Goal: Task Accomplishment & Management: Complete application form

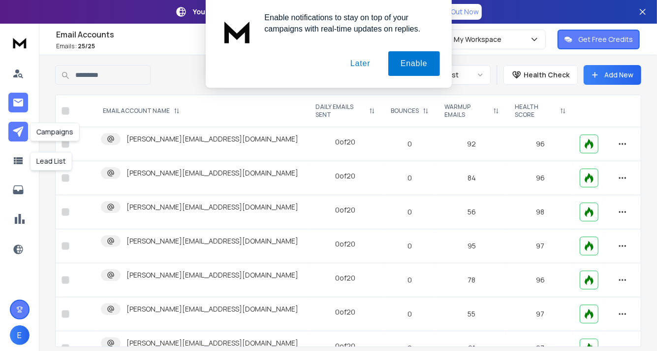
click at [22, 134] on icon at bounding box center [18, 132] width 12 height 12
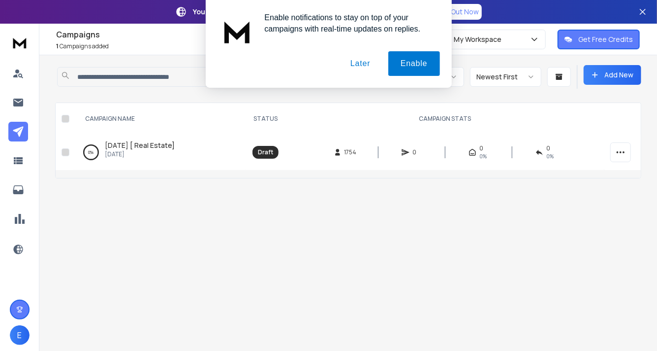
click at [356, 65] on button "Later" at bounding box center [360, 63] width 44 height 25
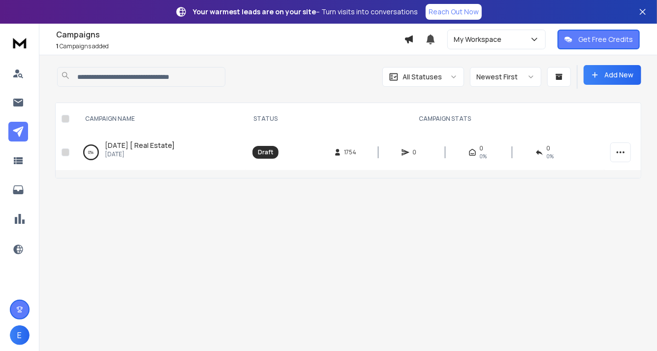
click at [619, 73] on button "Add New" at bounding box center [613, 75] width 58 height 20
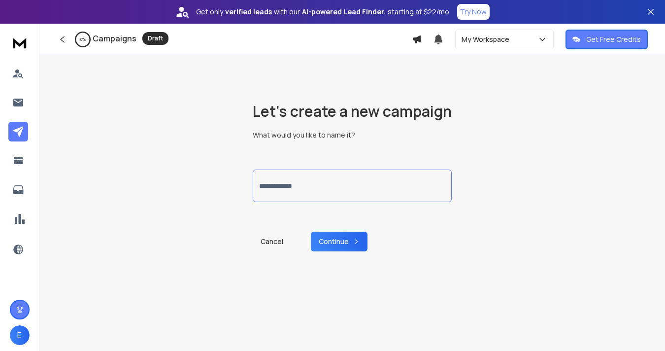
click at [304, 191] on input at bounding box center [352, 185] width 199 height 32
type input "****"
click at [342, 238] on button "Continue" at bounding box center [339, 241] width 57 height 20
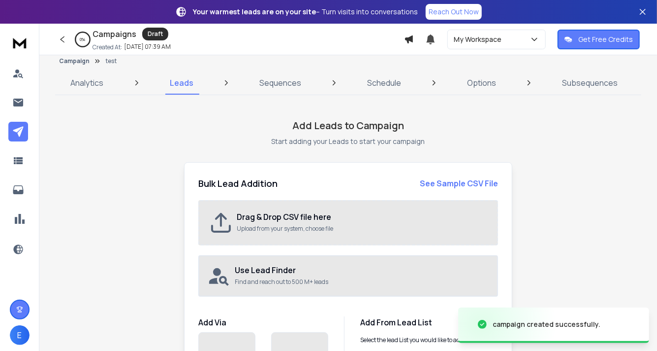
scroll to position [12, 0]
click at [280, 227] on p "Upload from your system, choose file" at bounding box center [362, 228] width 251 height 8
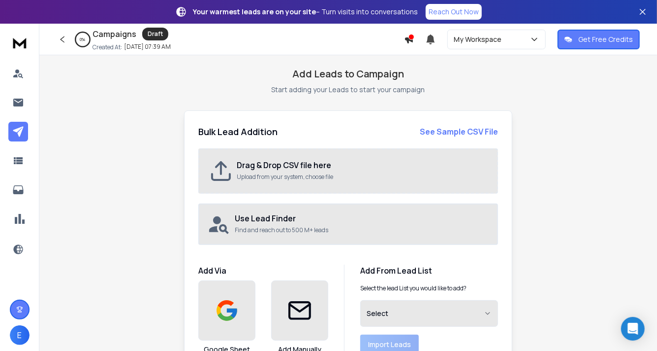
scroll to position [71, 0]
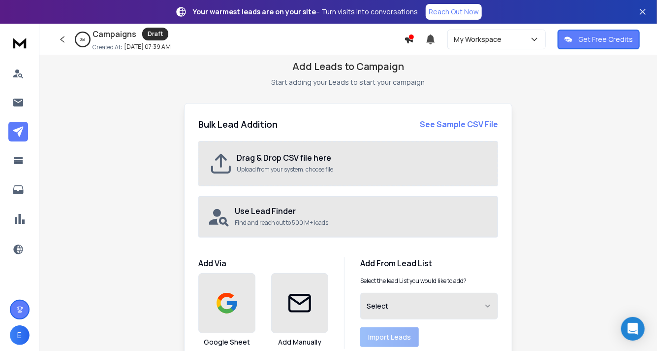
click at [319, 162] on h2 "Drag & Drop CSV file here" at bounding box center [362, 158] width 251 height 12
type input "**********"
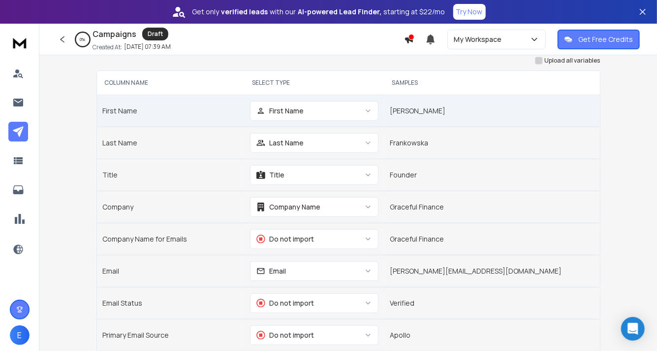
scroll to position [141, 0]
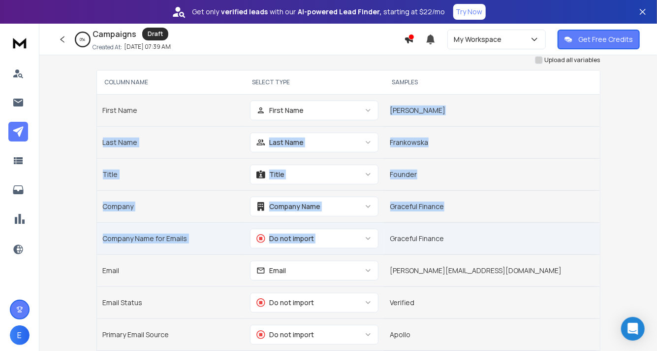
drag, startPoint x: 389, startPoint y: 107, endPoint x: 445, endPoint y: 226, distance: 131.3
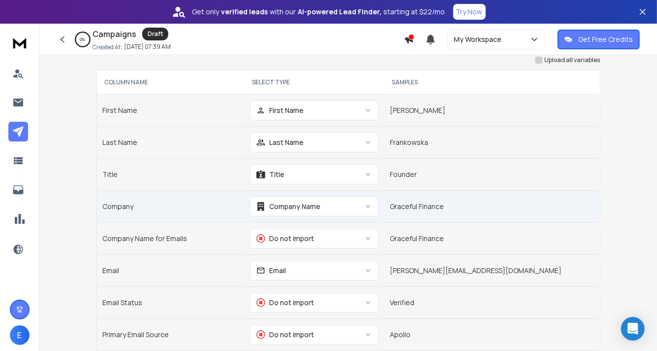
click at [508, 193] on td "Graceful Finance" at bounding box center [492, 206] width 216 height 32
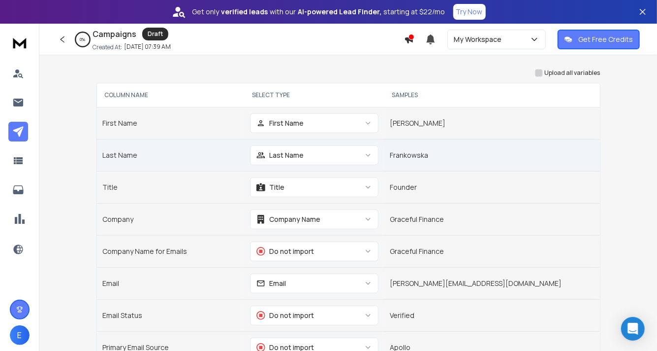
scroll to position [117, 0]
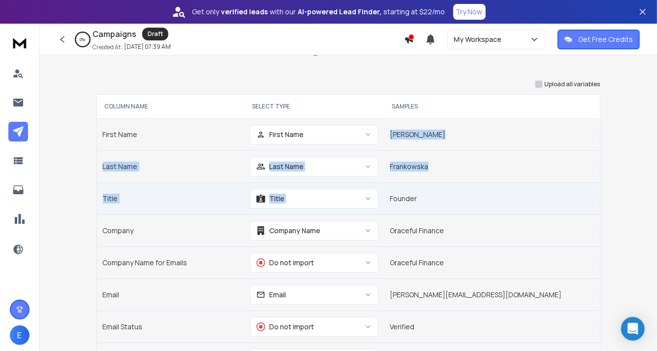
drag, startPoint x: 389, startPoint y: 132, endPoint x: 417, endPoint y: 185, distance: 59.5
click at [430, 191] on td "Founder" at bounding box center [492, 198] width 216 height 32
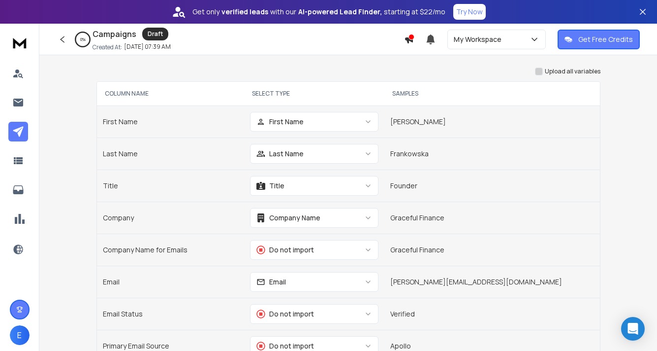
scroll to position [129, 0]
drag, startPoint x: 490, startPoint y: 173, endPoint x: 365, endPoint y: 147, distance: 128.3
click at [490, 173] on td "Founder" at bounding box center [492, 185] width 216 height 32
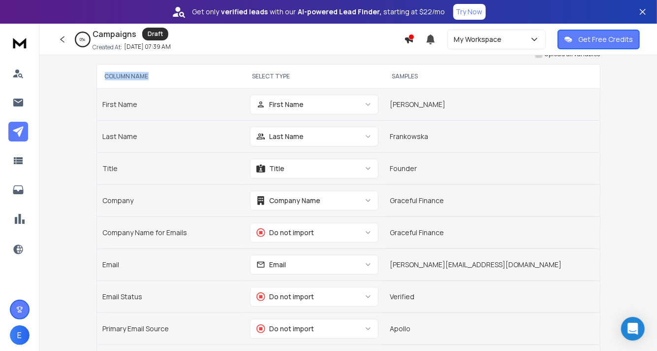
drag, startPoint x: 158, startPoint y: 76, endPoint x: 97, endPoint y: 79, distance: 61.1
click at [97, 78] on th "COLUMN NAME" at bounding box center [171, 76] width 148 height 24
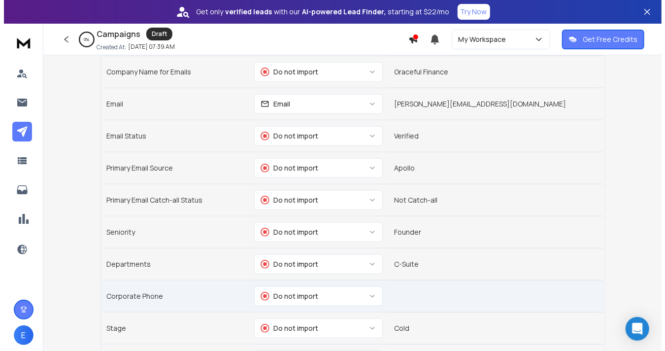
scroll to position [308, 0]
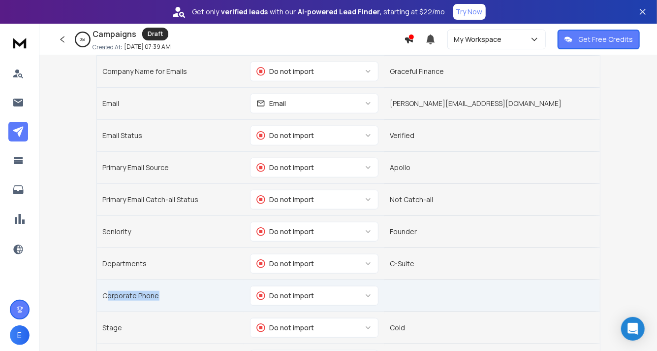
drag, startPoint x: 105, startPoint y: 294, endPoint x: 222, endPoint y: 294, distance: 116.7
click at [191, 295] on td "Corporate Phone" at bounding box center [171, 295] width 148 height 32
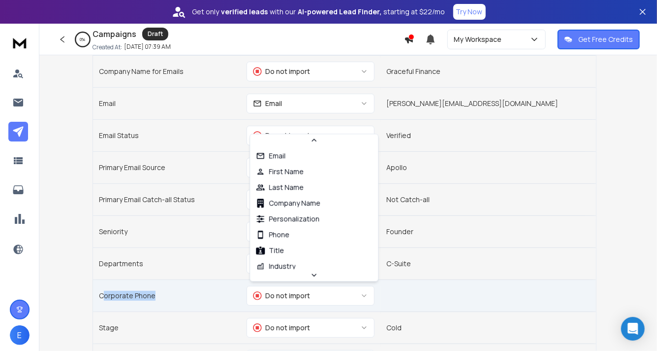
click at [337, 293] on button "Do not import" at bounding box center [311, 296] width 128 height 20
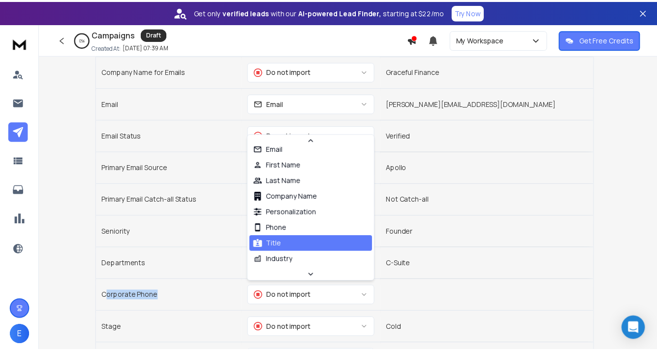
scroll to position [7, 0]
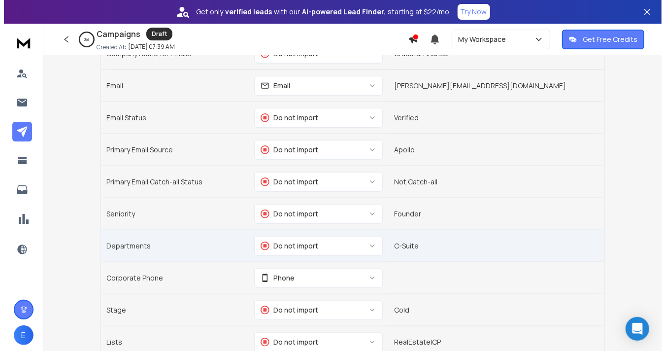
scroll to position [327, 0]
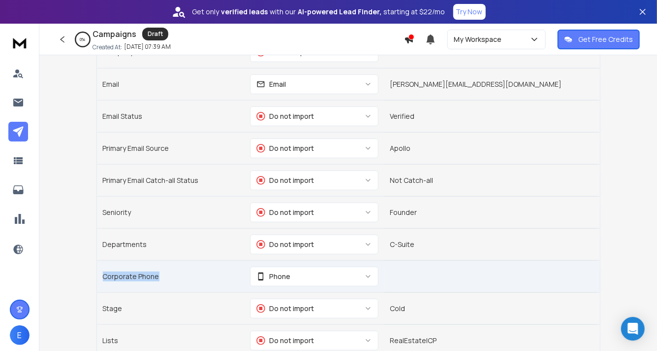
drag, startPoint x: 153, startPoint y: 279, endPoint x: 106, endPoint y: 271, distance: 47.5
click at [102, 271] on td "Corporate Phone" at bounding box center [171, 276] width 148 height 32
click at [327, 271] on button "Phone" at bounding box center [314, 276] width 128 height 20
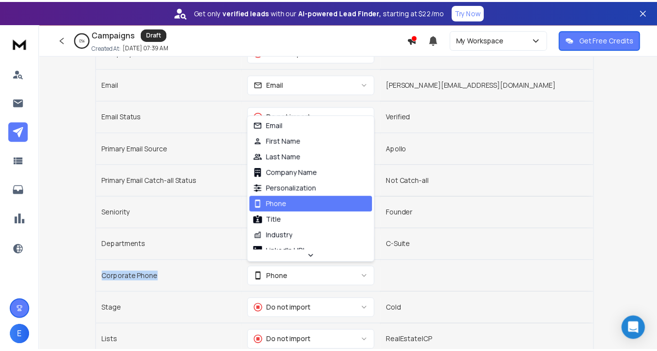
scroll to position [16, 0]
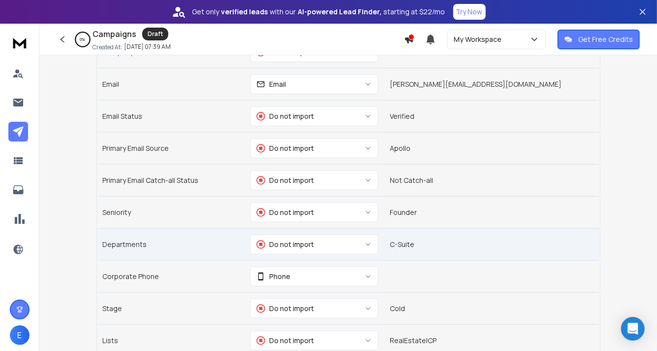
click at [463, 228] on td "C-Suite" at bounding box center [492, 244] width 216 height 32
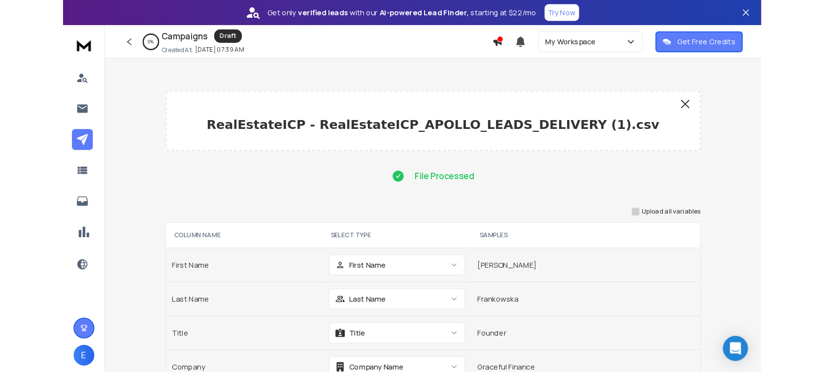
scroll to position [0, 0]
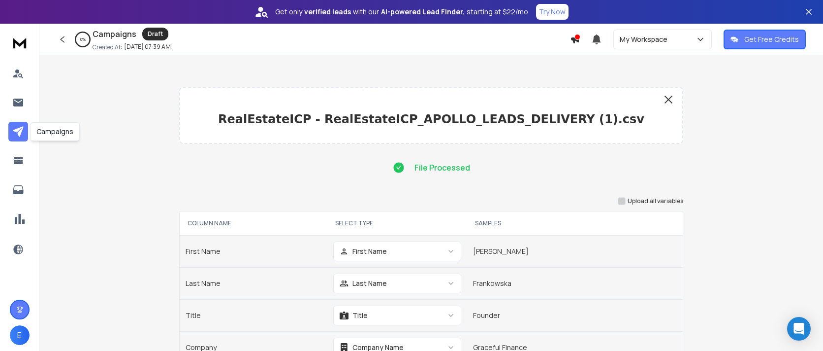
click at [12, 134] on icon at bounding box center [18, 132] width 12 height 12
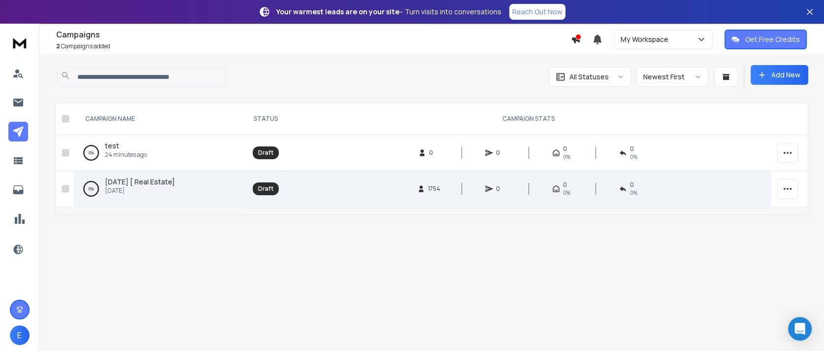
click at [657, 189] on icon "button" at bounding box center [787, 189] width 10 height 10
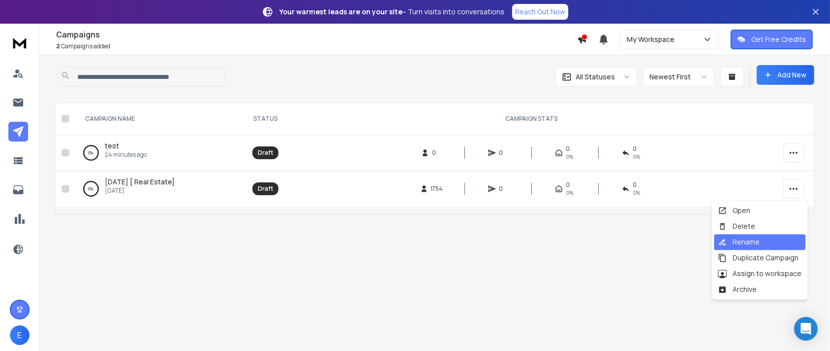
click at [459, 245] on div "Campaigns 2 Campaigns Added All Statuses Newest First Add New CAMPAIGN NAME STA…" at bounding box center [435, 240] width 760 height 351
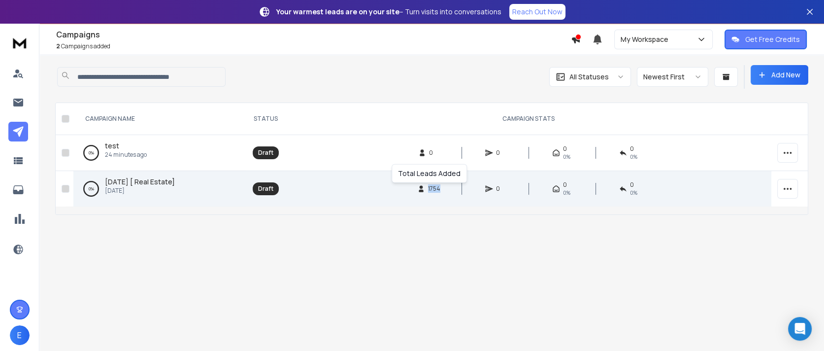
drag, startPoint x: 445, startPoint y: 189, endPoint x: 421, endPoint y: 190, distance: 23.2
click at [421, 190] on div "1754 0 0 0% 0 0%" at bounding box center [528, 189] width 246 height 16
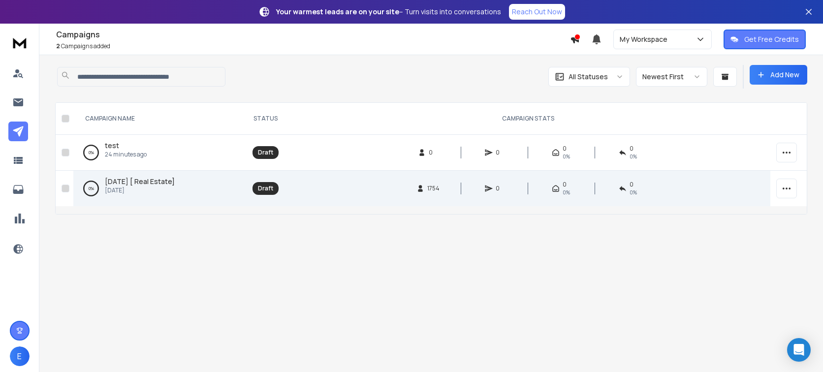
click at [136, 182] on span "[DATE] [ Real Estate]" at bounding box center [140, 181] width 70 height 9
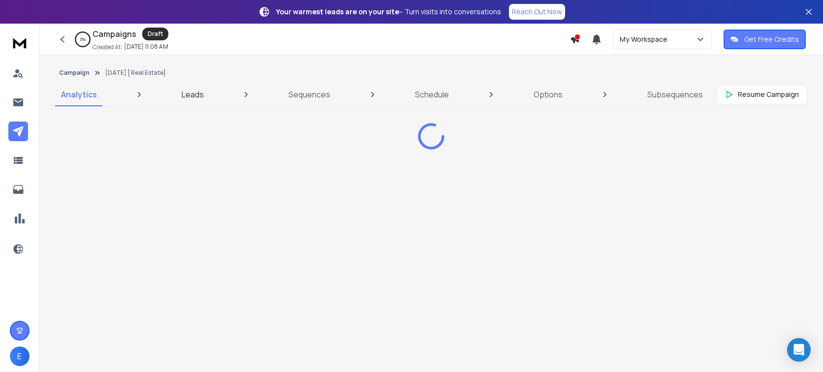
click at [202, 93] on p "Leads" at bounding box center [193, 95] width 22 height 12
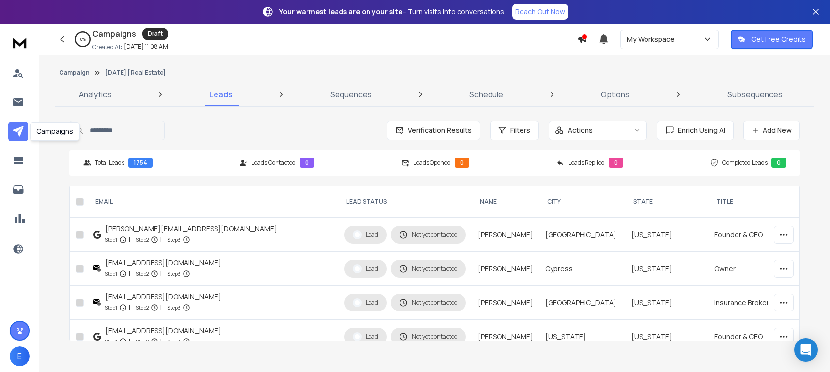
click at [19, 129] on icon at bounding box center [18, 132] width 12 height 12
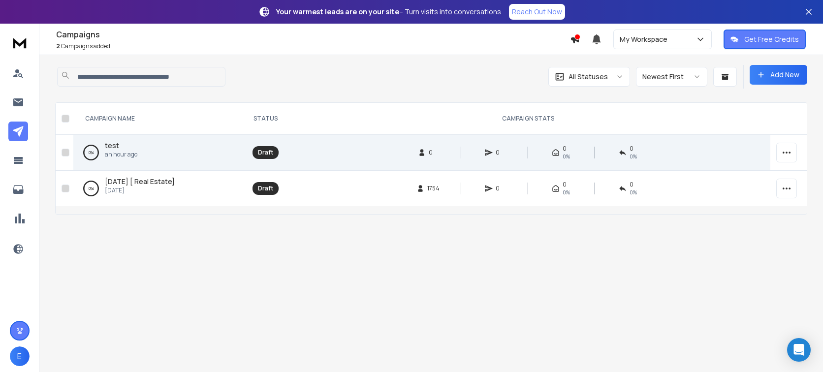
click at [151, 151] on div "0 % test an hour ago" at bounding box center [159, 153] width 153 height 24
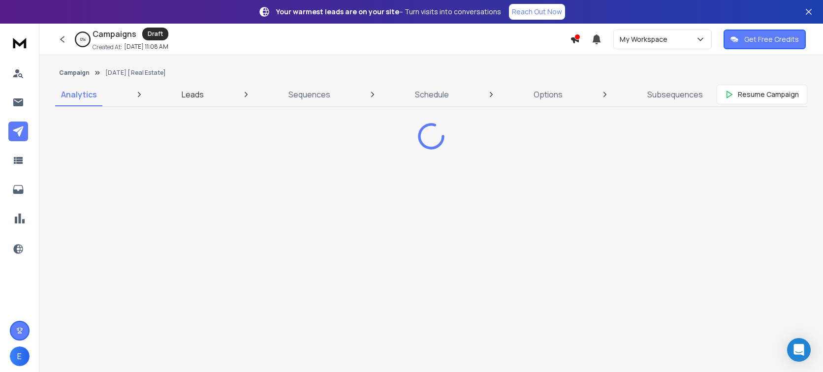
click at [192, 90] on p "Leads" at bounding box center [193, 95] width 22 height 12
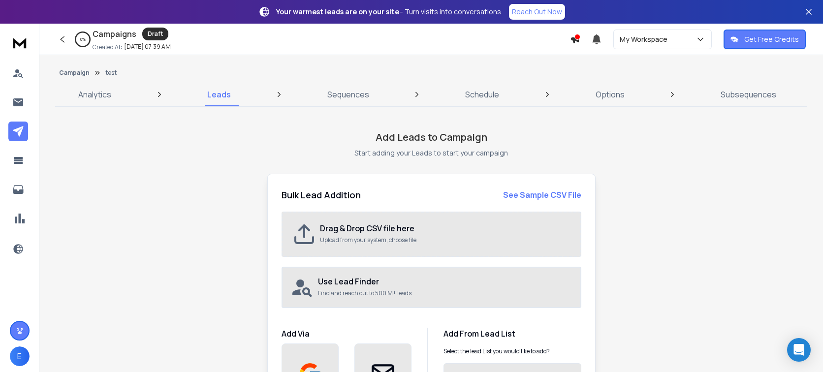
click at [426, 232] on h2 "Drag & Drop CSV file here" at bounding box center [445, 229] width 251 height 12
drag, startPoint x: 482, startPoint y: 140, endPoint x: 490, endPoint y: 148, distance: 11.1
click at [497, 142] on div "Add Leads to Campaign Start adding your Leads to start your campaign" at bounding box center [431, 144] width 328 height 28
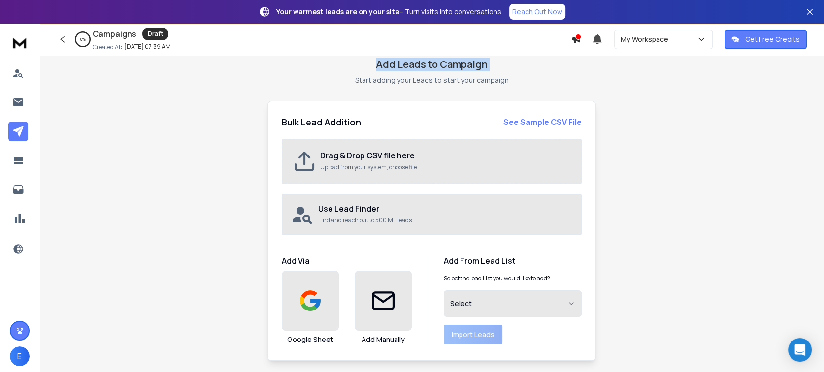
scroll to position [74, 0]
click at [379, 152] on h2 "Drag & Drop CSV file here" at bounding box center [445, 155] width 251 height 12
type input "**********"
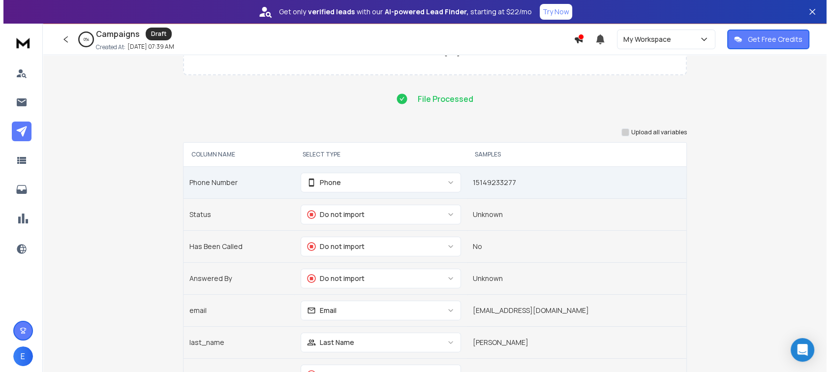
scroll to position [76, 0]
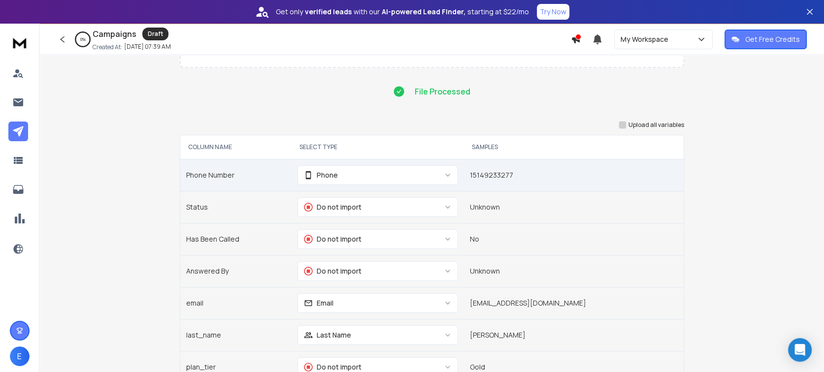
click at [440, 189] on td "Phone" at bounding box center [377, 175] width 172 height 32
click at [433, 176] on button "Phone" at bounding box center [377, 175] width 160 height 20
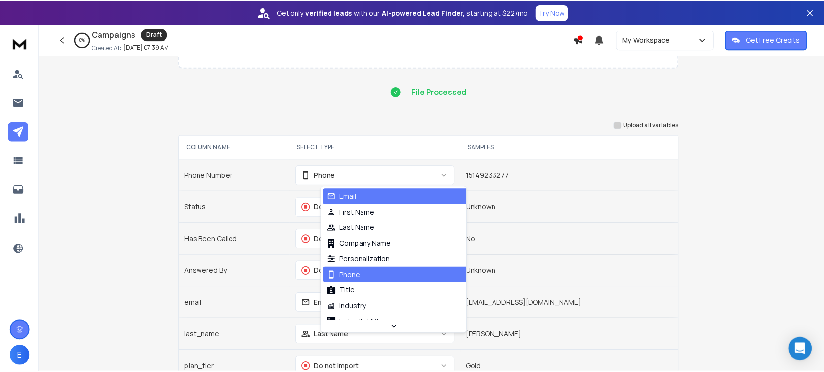
scroll to position [0, 2]
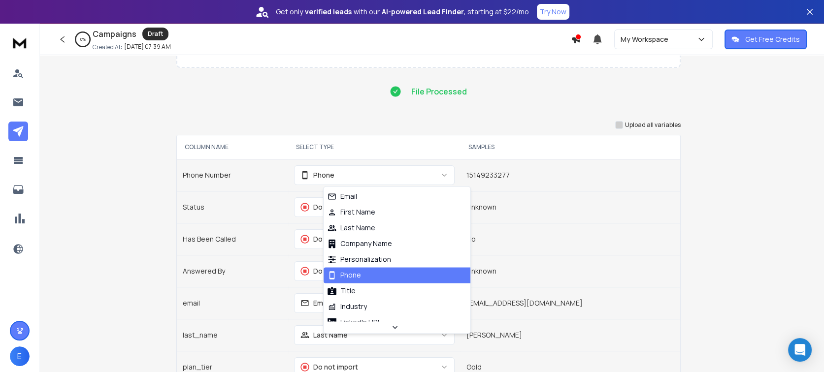
drag, startPoint x: 148, startPoint y: 208, endPoint x: 159, endPoint y: 209, distance: 11.4
click at [149, 208] on div "contacts (2).csv File Processed Upload all variables COLUMN NAME SELECT TYPE SA…" at bounding box center [408, 272] width 817 height 648
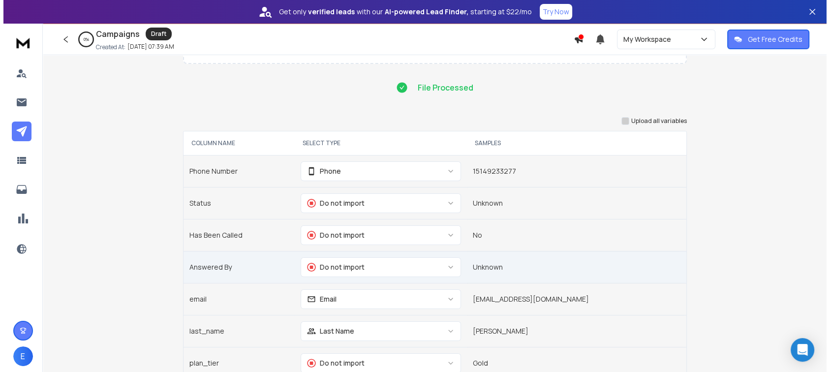
scroll to position [89, 0]
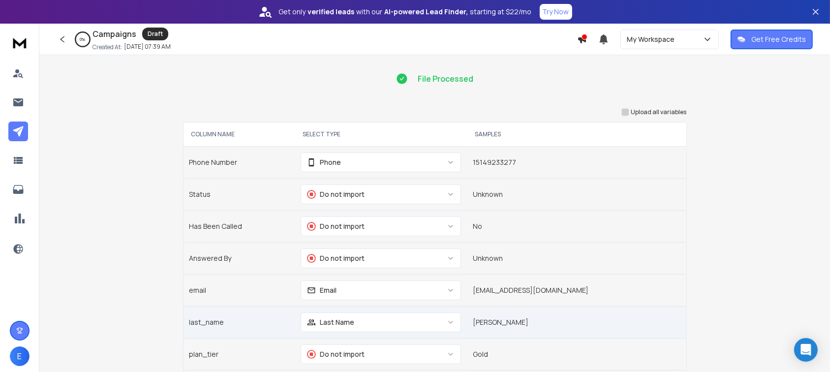
click at [389, 320] on button "Last Name" at bounding box center [381, 323] width 160 height 20
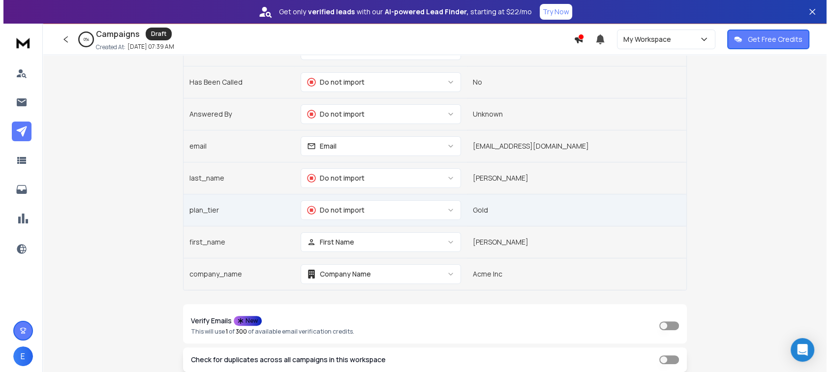
scroll to position [228, 0]
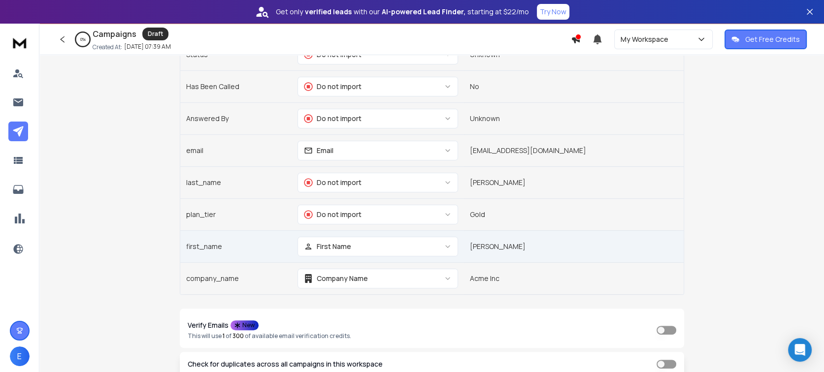
click at [351, 245] on div "First Name" at bounding box center [327, 247] width 47 height 10
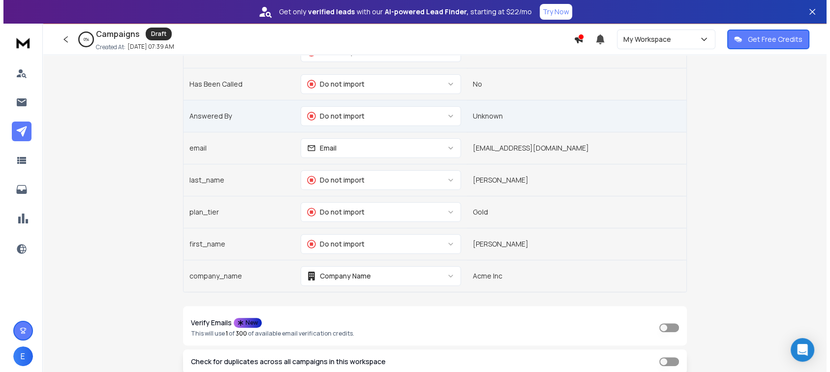
scroll to position [81, 0]
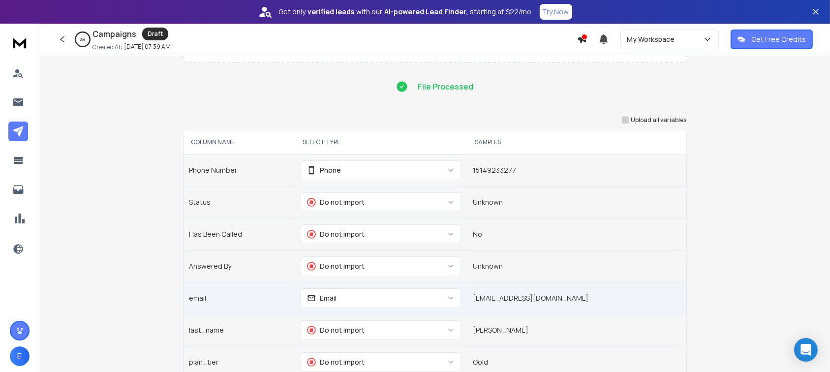
click at [361, 299] on button "Email" at bounding box center [381, 298] width 160 height 20
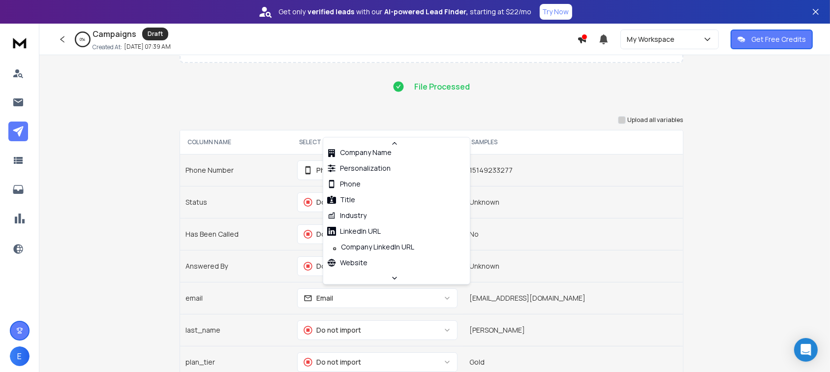
scroll to position [89, 0]
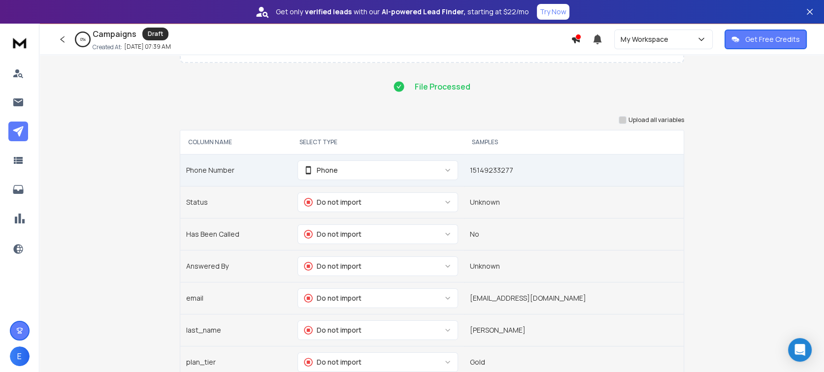
click at [364, 171] on button "Phone" at bounding box center [377, 170] width 160 height 20
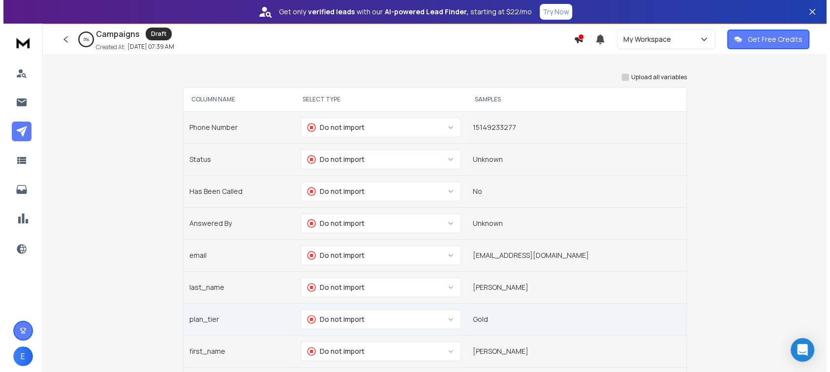
scroll to position [272, 0]
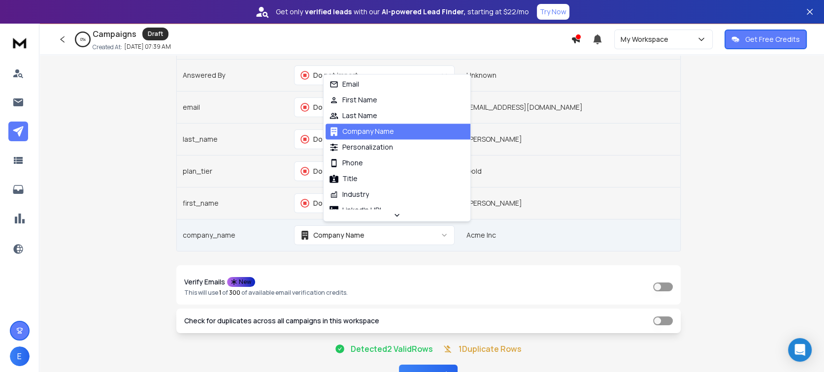
click at [364, 234] on div "Company Name" at bounding box center [332, 235] width 64 height 10
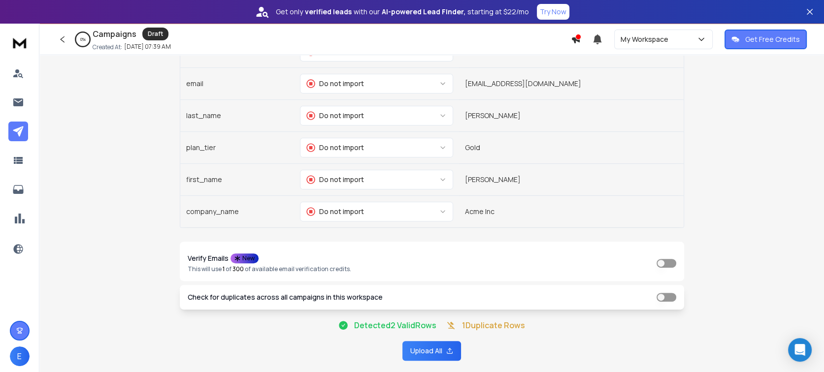
scroll to position [298, 0]
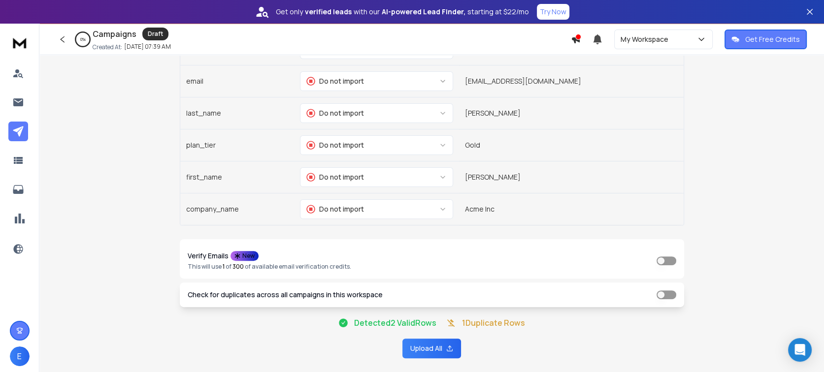
click at [444, 345] on button "Upload All" at bounding box center [431, 349] width 59 height 20
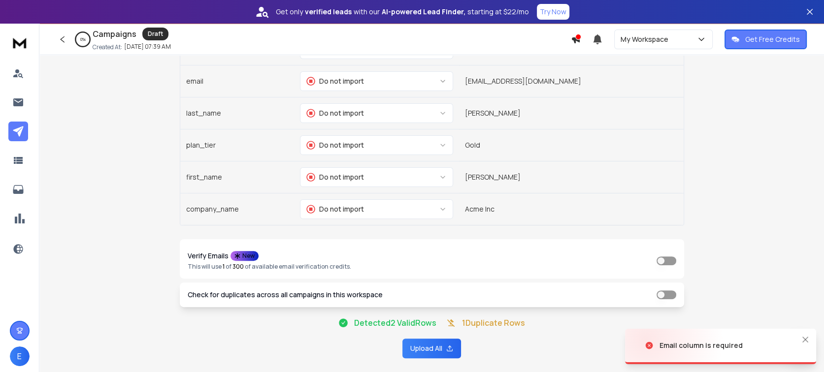
drag, startPoint x: 739, startPoint y: 344, endPoint x: 662, endPoint y: 343, distance: 77.3
click at [657, 343] on li "Email column is required" at bounding box center [720, 346] width 191 height 35
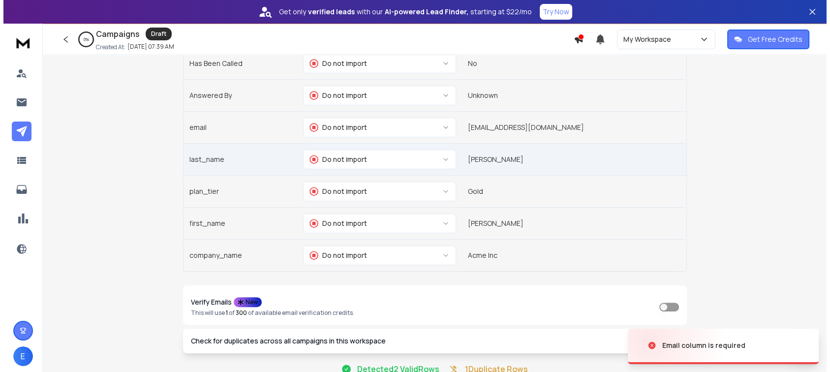
scroll to position [251, 0]
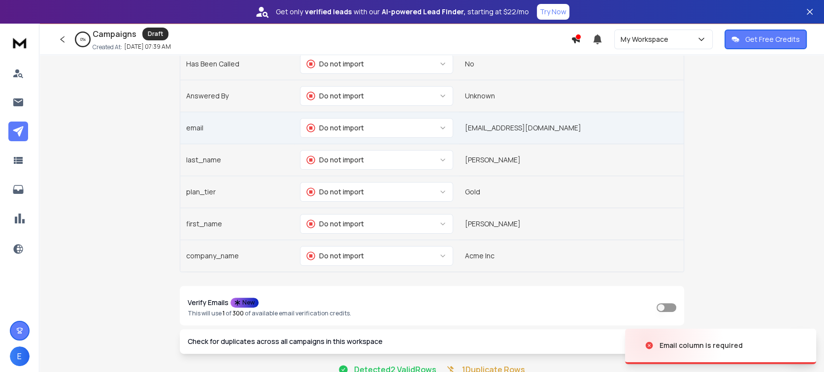
click at [364, 128] on div "Do not import" at bounding box center [335, 128] width 58 height 10
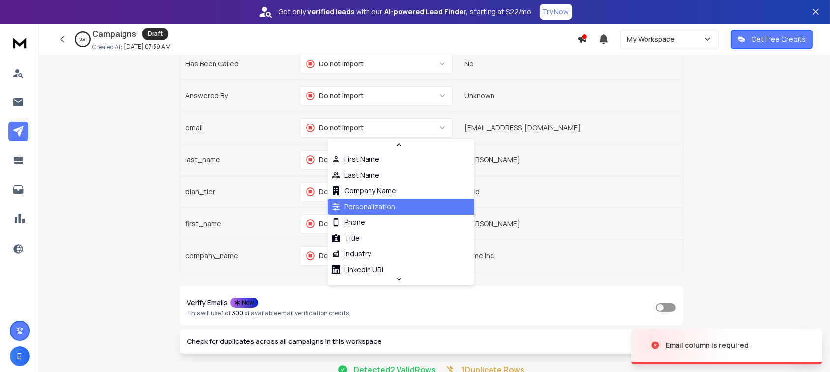
scroll to position [0, 0]
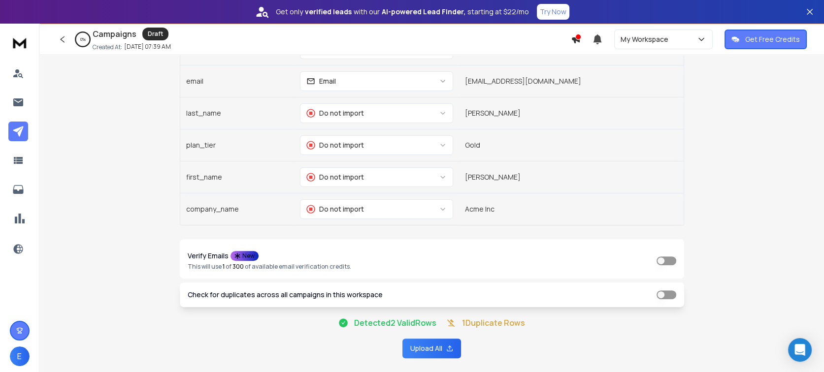
click at [429, 350] on button "Upload All" at bounding box center [431, 349] width 59 height 20
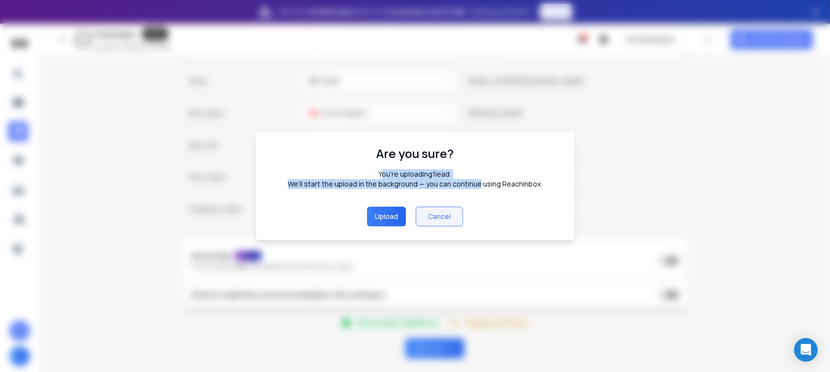
drag, startPoint x: 420, startPoint y: 169, endPoint x: 478, endPoint y: 182, distance: 59.5
click at [478, 182] on p "You're uploading 1 lead . We'll start the upload in the background — you can co…" at bounding box center [415, 179] width 255 height 20
click at [524, 185] on p "You're uploading 1 lead . We'll start the upload in the background — you can co…" at bounding box center [415, 179] width 255 height 20
drag, startPoint x: 552, startPoint y: 184, endPoint x: 386, endPoint y: 159, distance: 167.4
click at [386, 158] on div "Are you sure? You're uploading 1 lead . We'll start the upload in the backgroun…" at bounding box center [415, 186] width 291 height 81
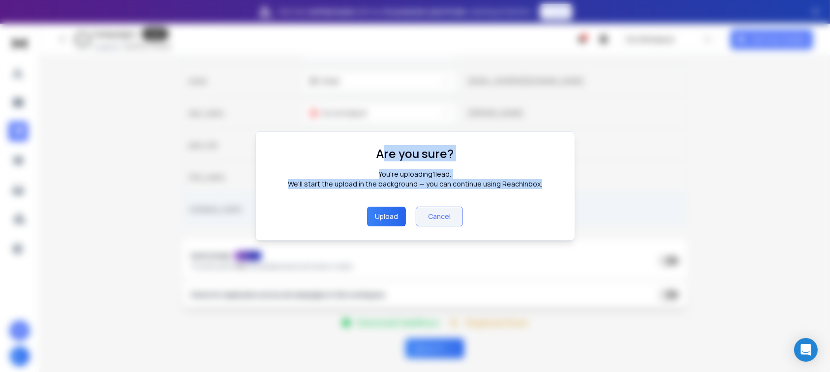
click at [443, 214] on button "Cancel" at bounding box center [439, 217] width 47 height 20
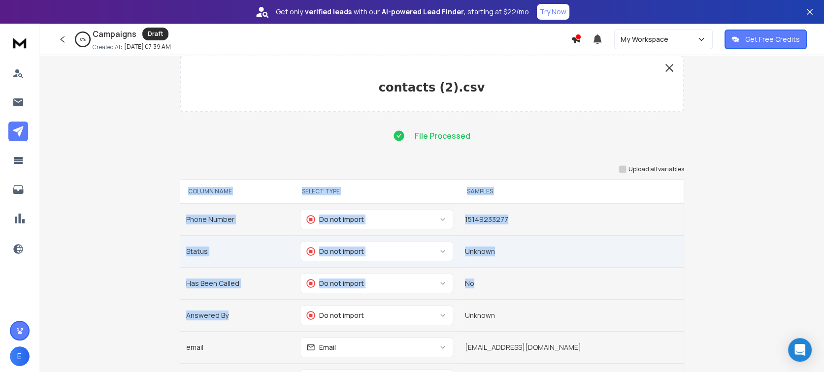
drag, startPoint x: 229, startPoint y: 211, endPoint x: 298, endPoint y: 264, distance: 87.1
click at [240, 332] on table "COLUMN NAME SELECT TYPE SAMPLES Phone Number Do not import 15149233277 Status D…" at bounding box center [431, 336] width 503 height 312
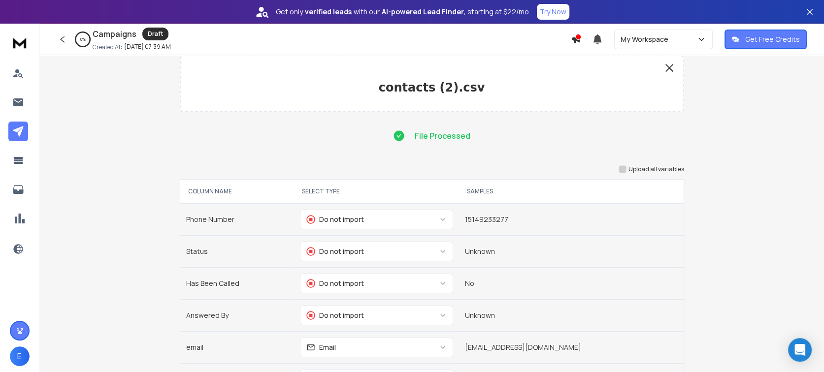
click at [324, 188] on th "SELECT TYPE" at bounding box center [376, 192] width 165 height 24
